Goal: Task Accomplishment & Management: Use online tool/utility

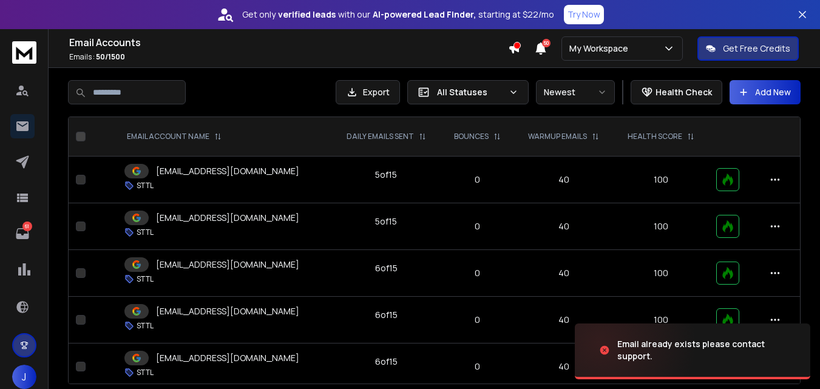
click at [777, 97] on button "Add New" at bounding box center [765, 92] width 71 height 24
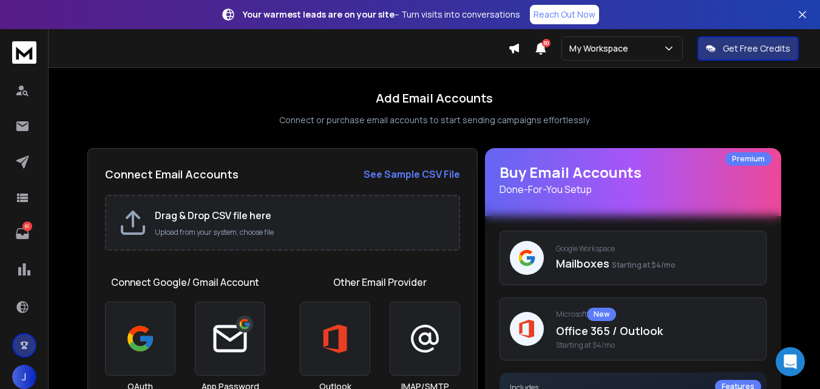
click at [181, 123] on div "Add Email Accounts Connect or purchase email accounts to start sending campaign…" at bounding box center [434, 108] width 771 height 36
click at [162, 362] on div at bounding box center [140, 339] width 70 height 74
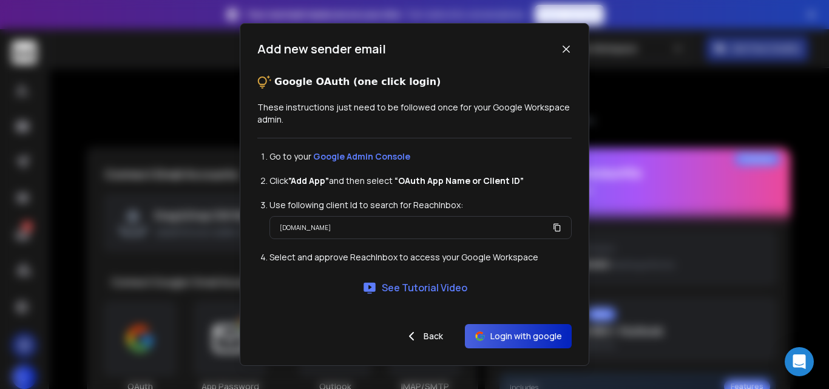
click at [504, 336] on button "Login with google" at bounding box center [518, 336] width 107 height 24
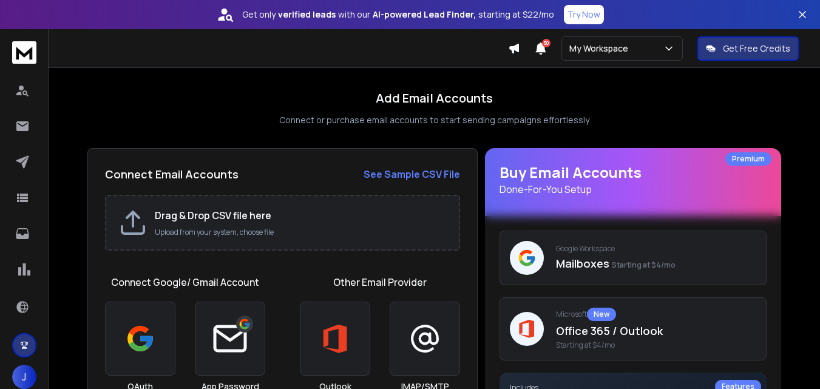
click at [151, 330] on icon at bounding box center [140, 338] width 30 height 36
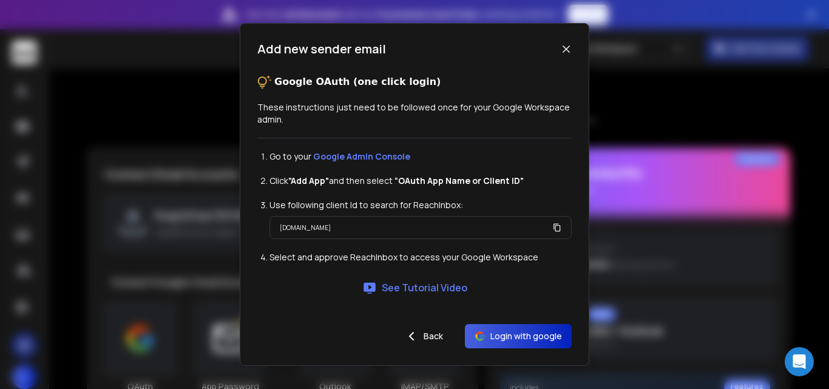
click at [490, 325] on button "Login with google" at bounding box center [518, 336] width 107 height 24
